Goal: Information Seeking & Learning: Find contact information

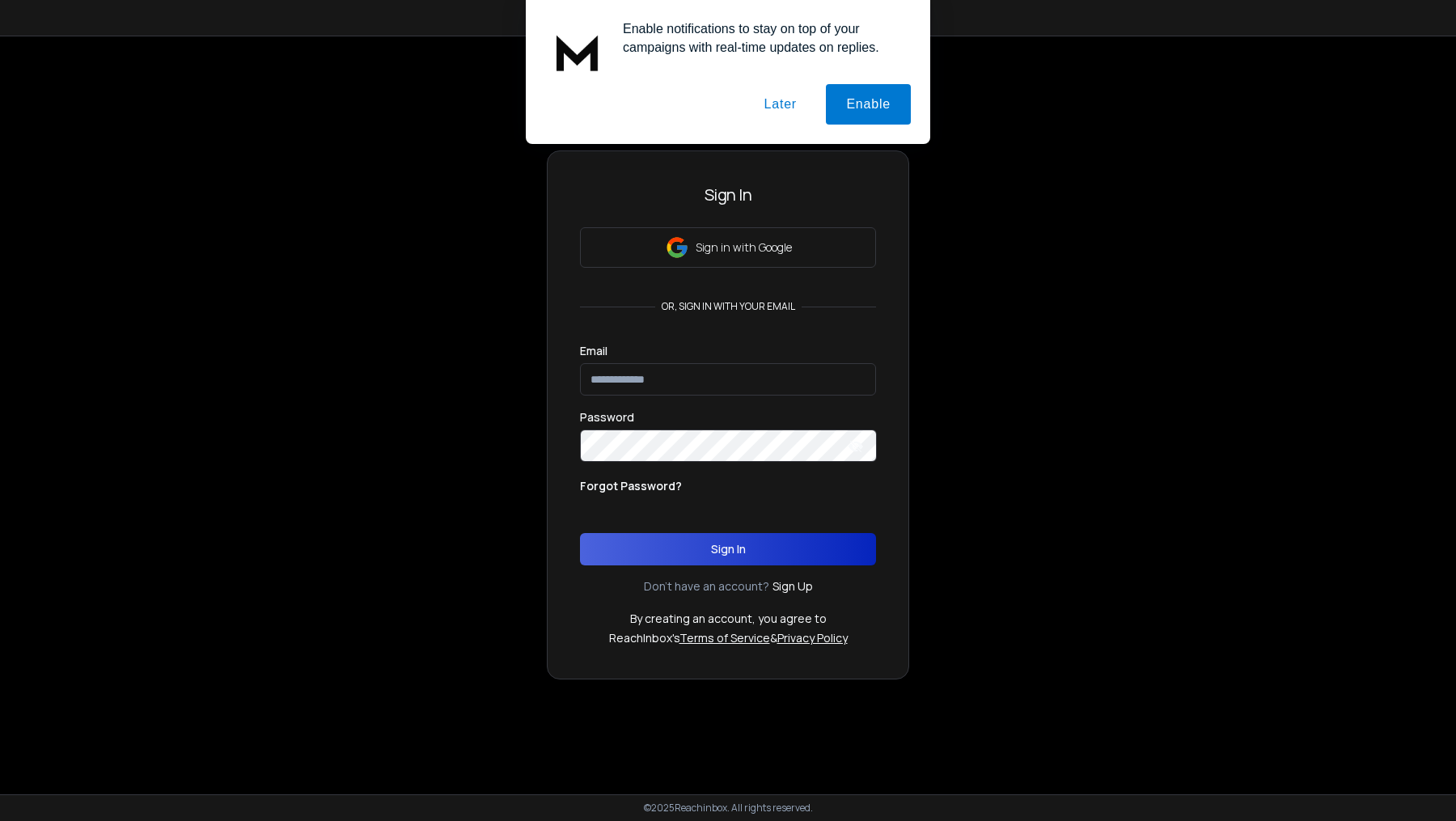
click at [677, 390] on input "email" at bounding box center [728, 379] width 296 height 32
type input "**********"
click at [751, 556] on button "Sign In" at bounding box center [728, 549] width 296 height 32
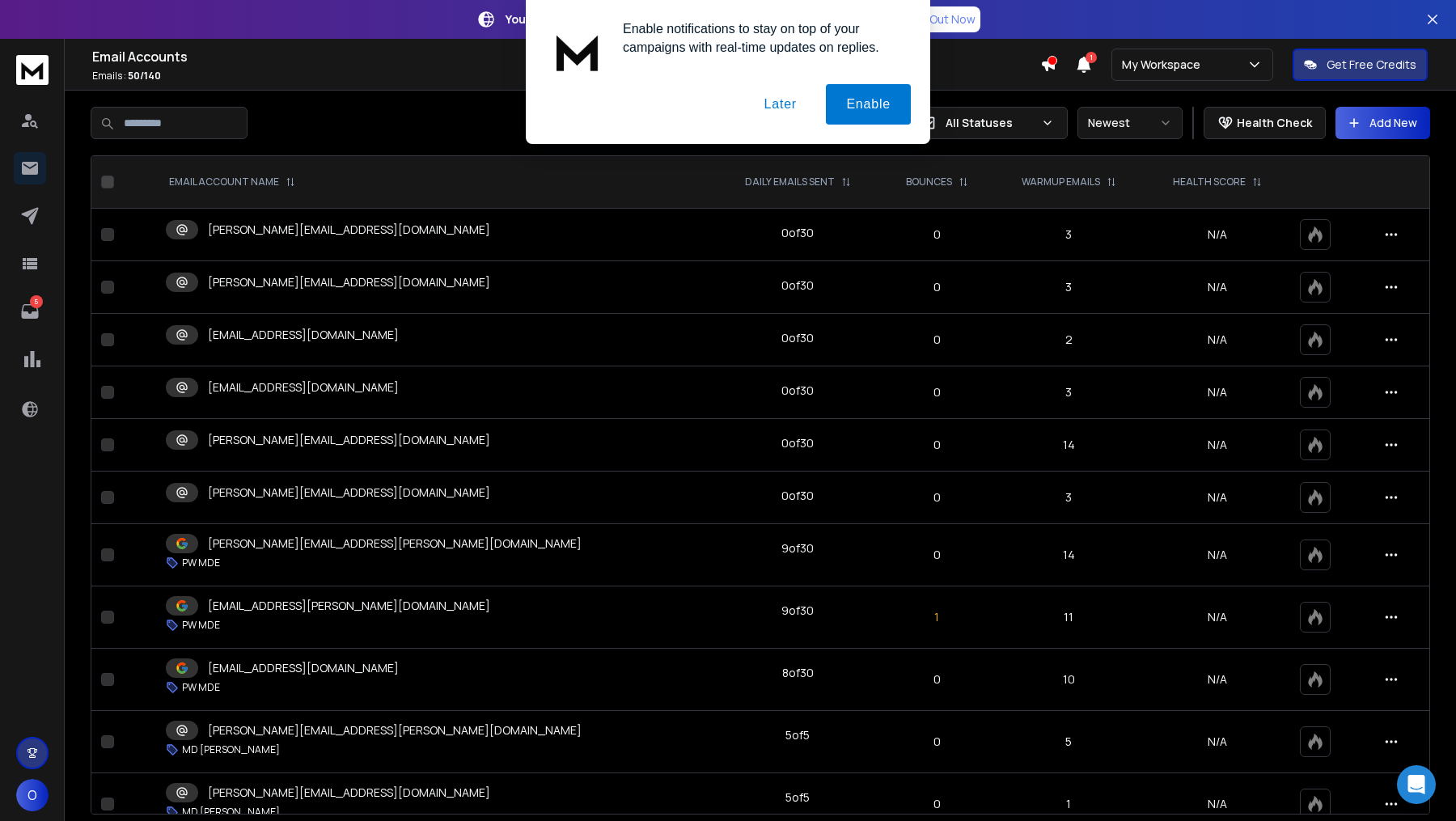
click at [775, 98] on button "Later" at bounding box center [780, 104] width 73 height 41
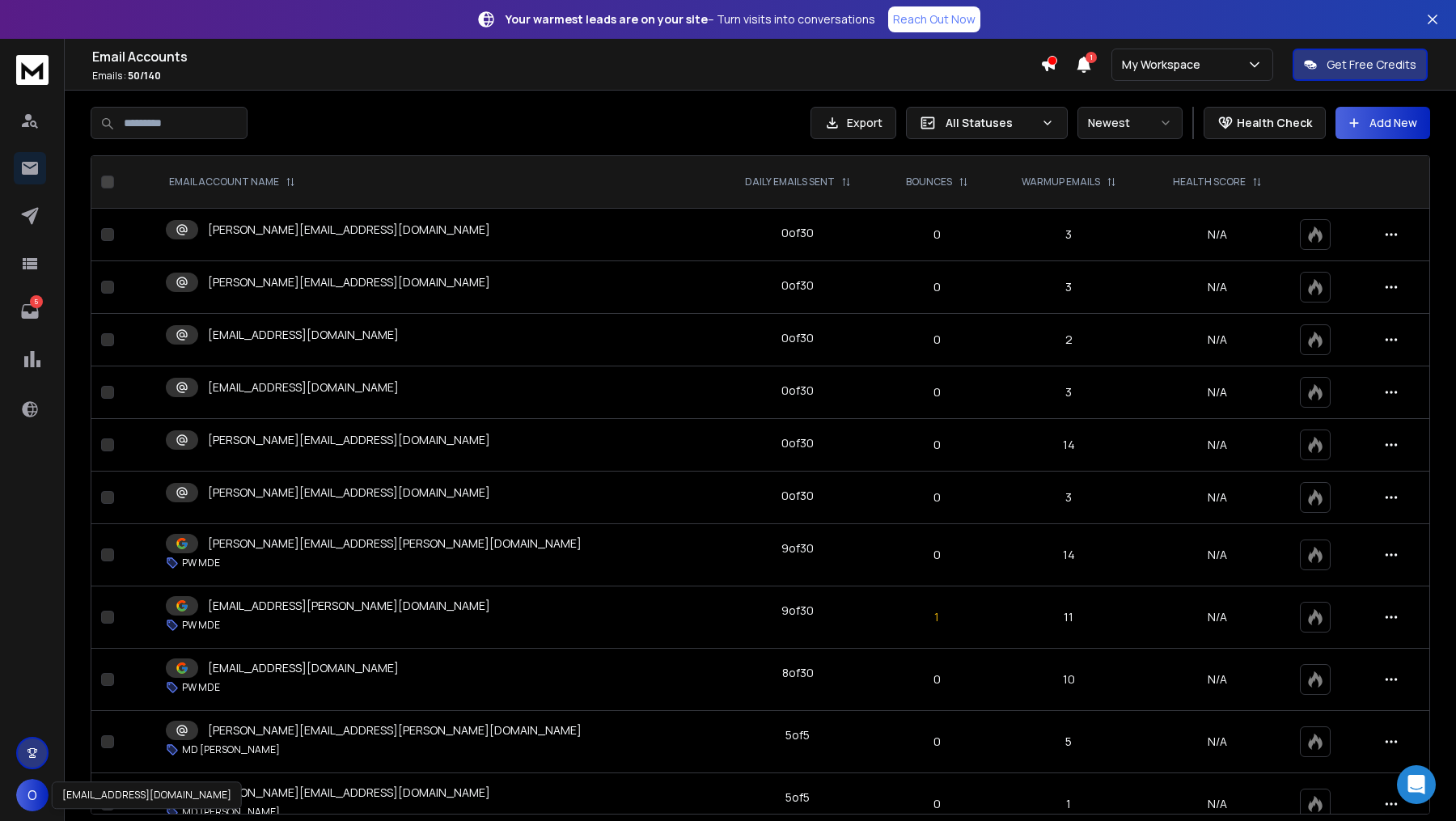
click at [39, 790] on span "O" at bounding box center [32, 795] width 32 height 32
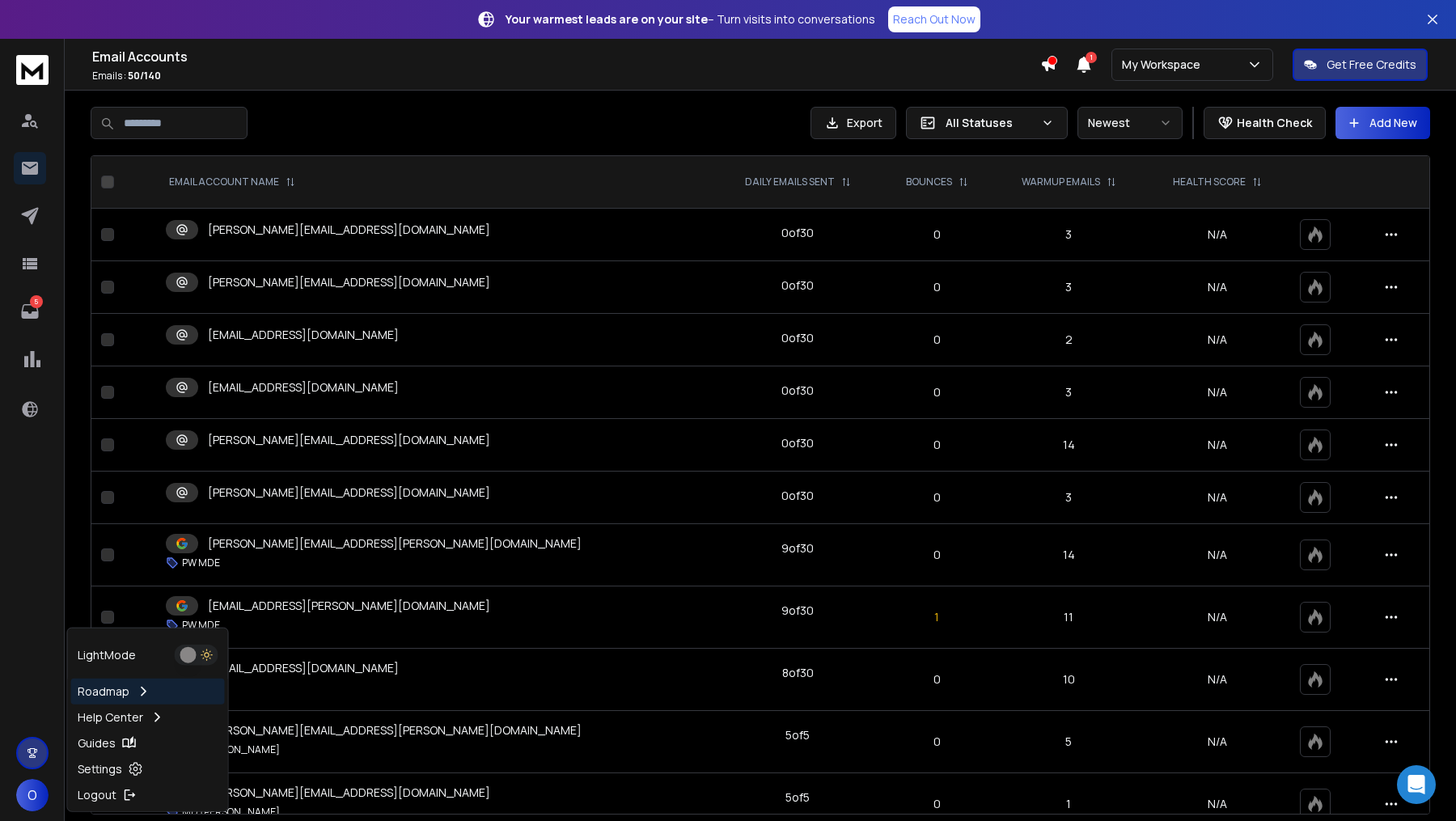
click at [198, 654] on button "button" at bounding box center [197, 655] width 43 height 21
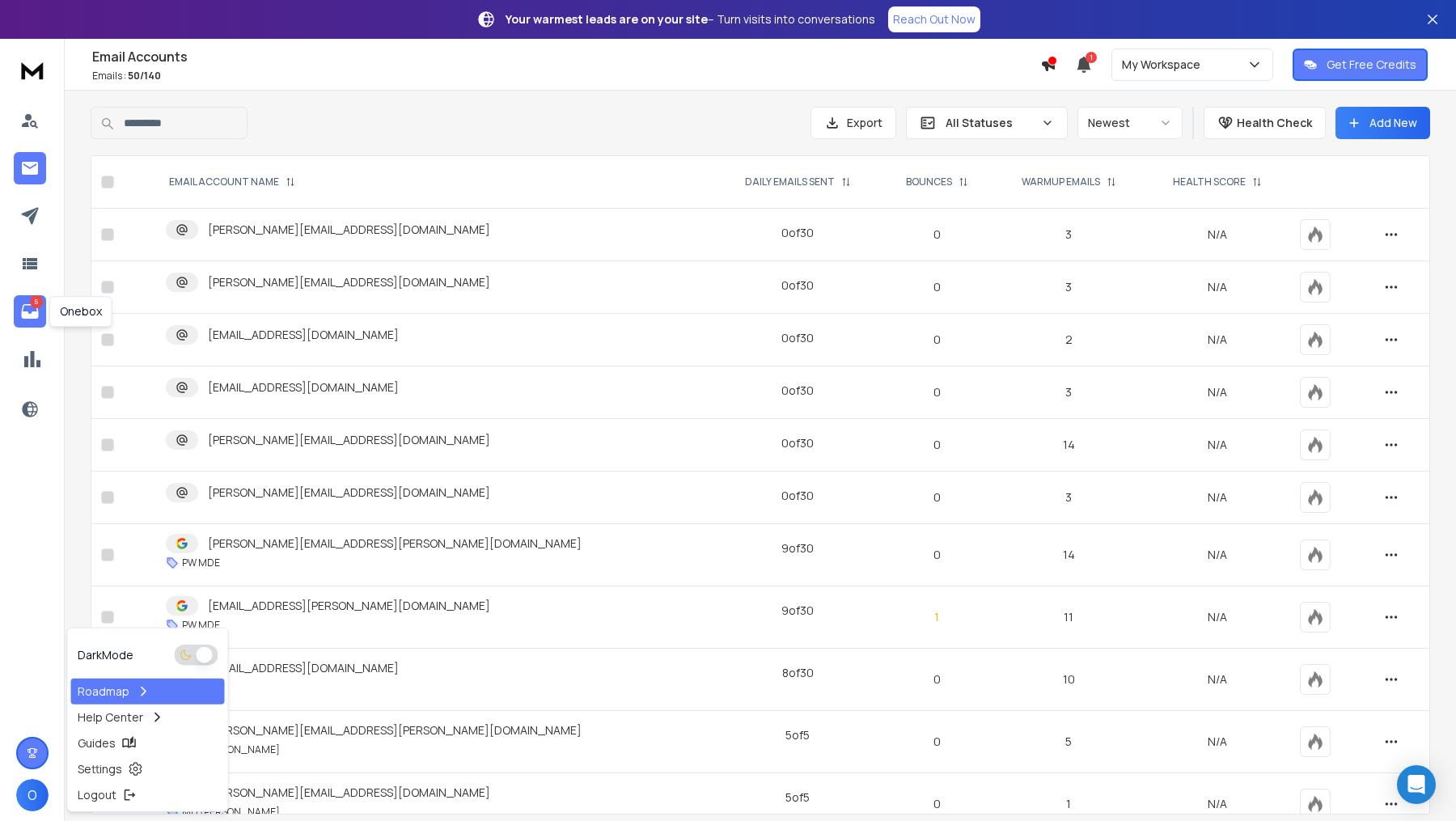
click at [39, 319] on link "5" at bounding box center [29, 311] width 32 height 32
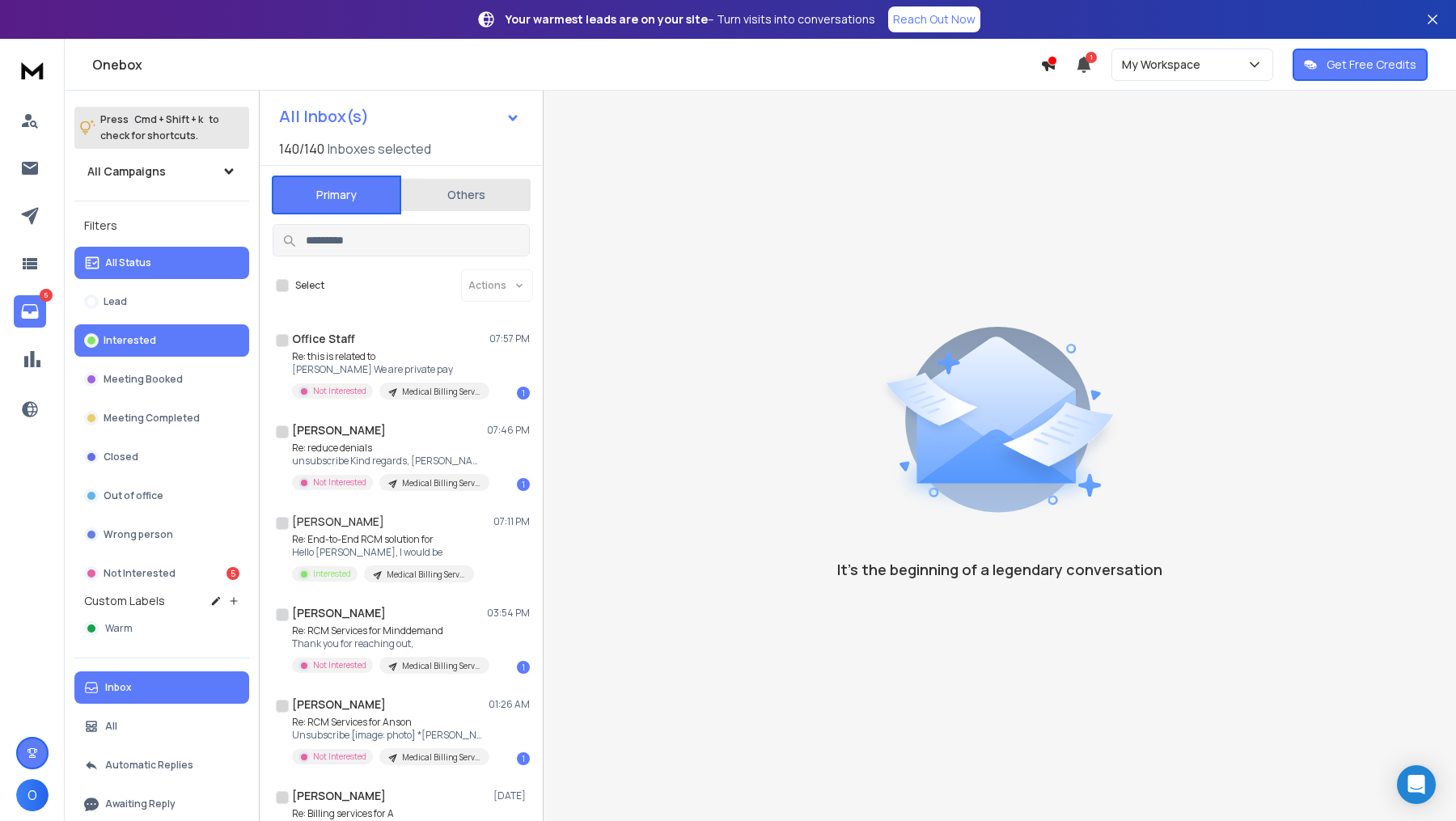
click at [138, 345] on p "Interested" at bounding box center [129, 340] width 53 height 13
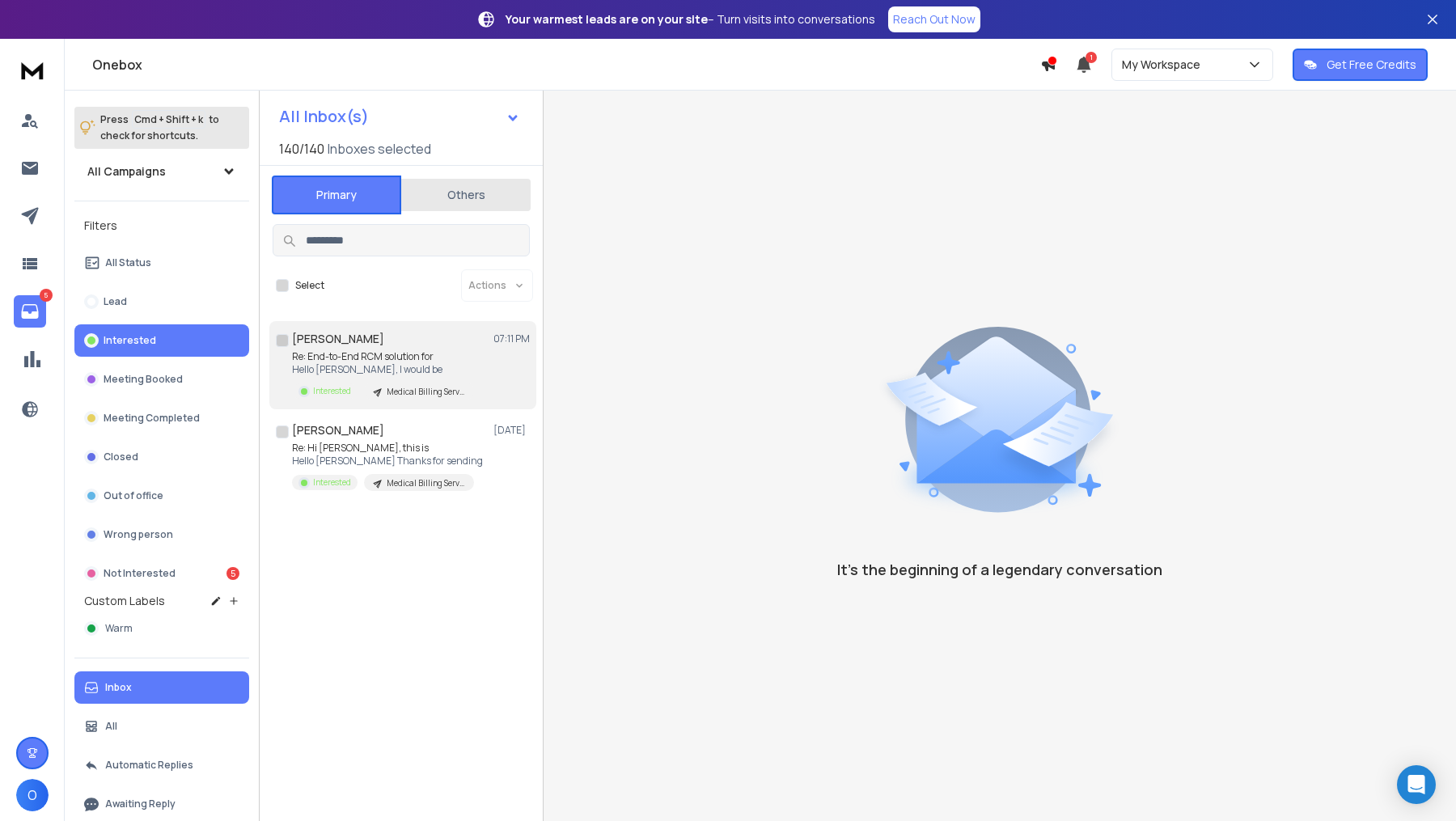
click at [403, 362] on p "Re: End-to-End RCM solution for" at bounding box center [383, 356] width 182 height 13
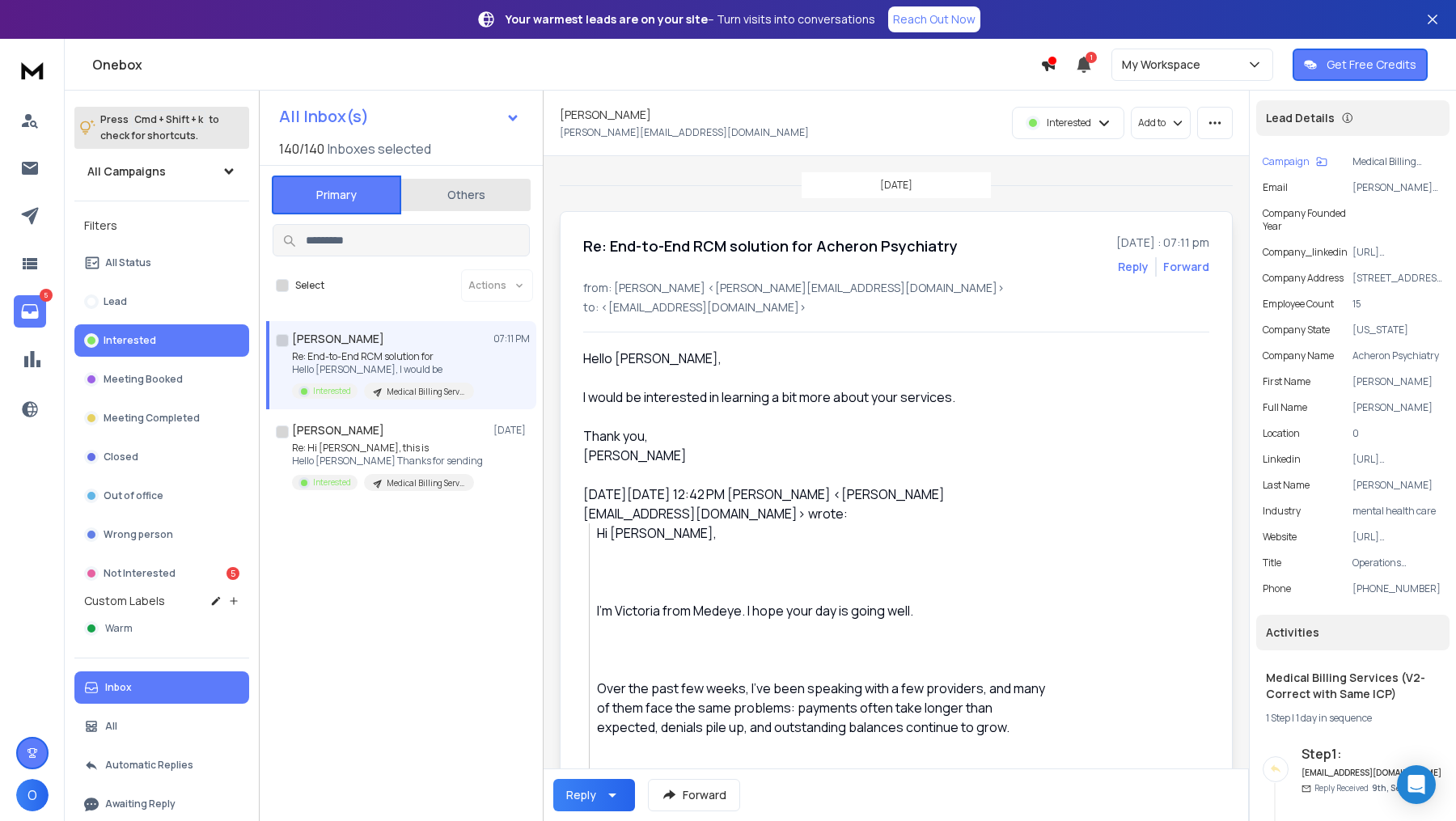
click at [1373, 585] on p "+1 212-320-2216" at bounding box center [1397, 589] width 91 height 13
click at [1367, 536] on p "http://www.acheronpsych.com" at bounding box center [1397, 537] width 91 height 13
click at [1362, 349] on p "Acheron Psychiatry" at bounding box center [1397, 355] width 91 height 13
click at [1359, 407] on p "Emmie Mullarky" at bounding box center [1397, 407] width 91 height 13
click at [1367, 561] on p "Operations Manager" at bounding box center [1397, 563] width 91 height 13
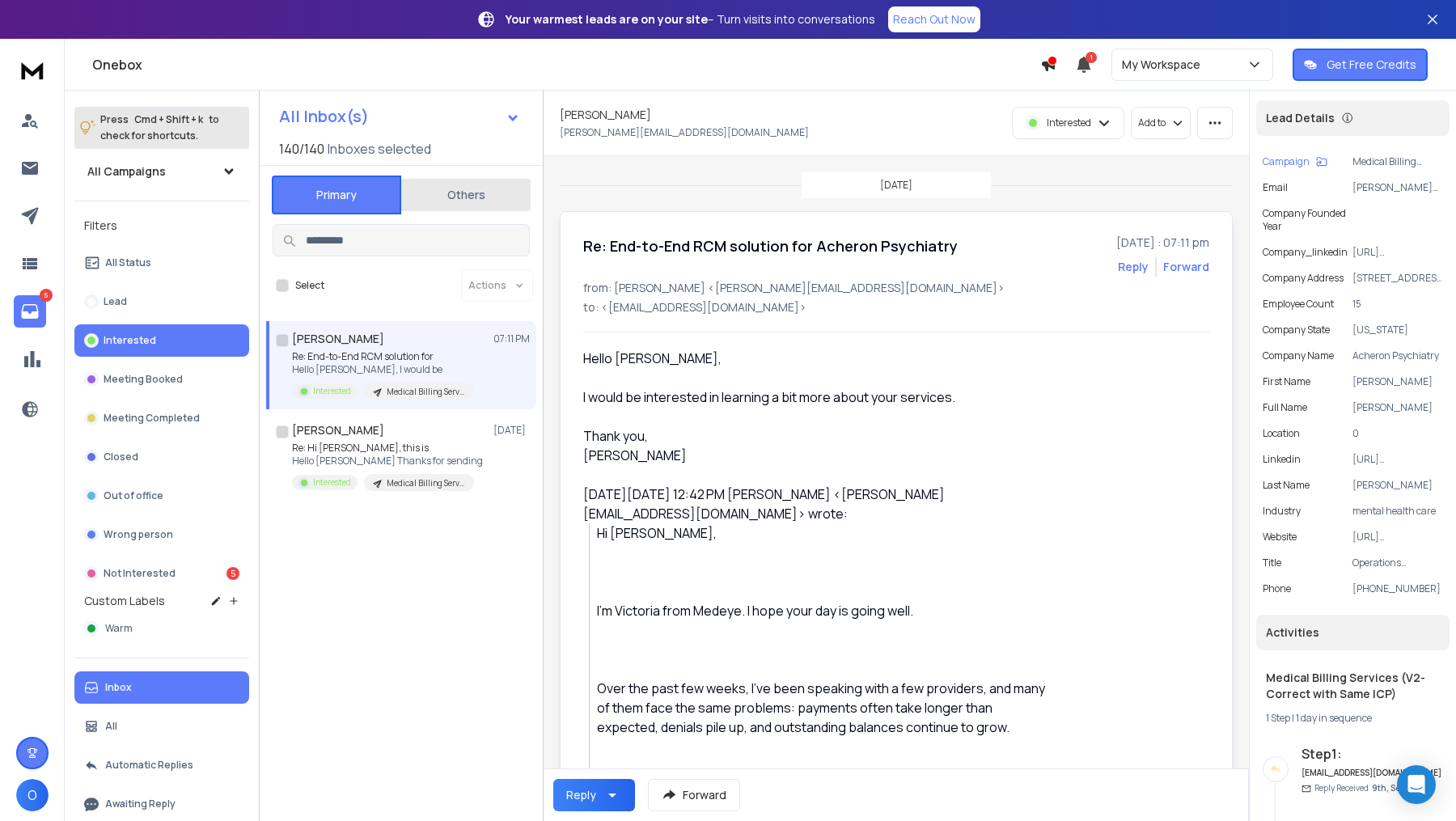
click at [1361, 254] on p "http://www.linkedin.com/company/acheron-psychiatry" at bounding box center [1397, 252] width 91 height 13
click at [1375, 460] on p "http://www.linkedin.com/in/emmie-mullarky-b125971a6" at bounding box center [1397, 459] width 91 height 13
drag, startPoint x: 994, startPoint y: 404, endPoint x: 571, endPoint y: 401, distance: 423.0
copy div "I would be interested in learning a bit more about your services."
